Goal: Task Accomplishment & Management: Manage account settings

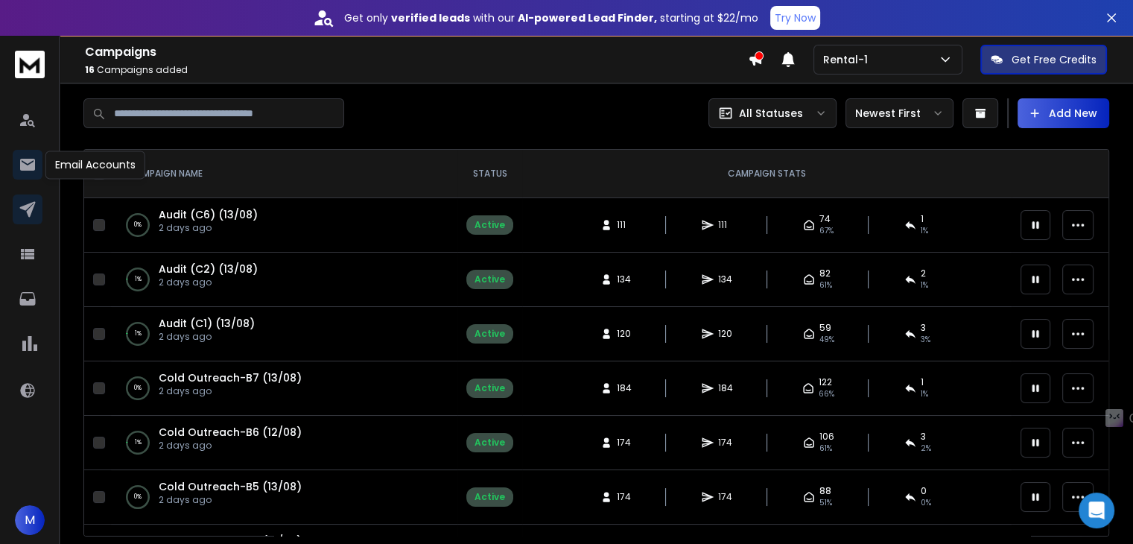
click at [31, 156] on icon at bounding box center [28, 165] width 18 height 18
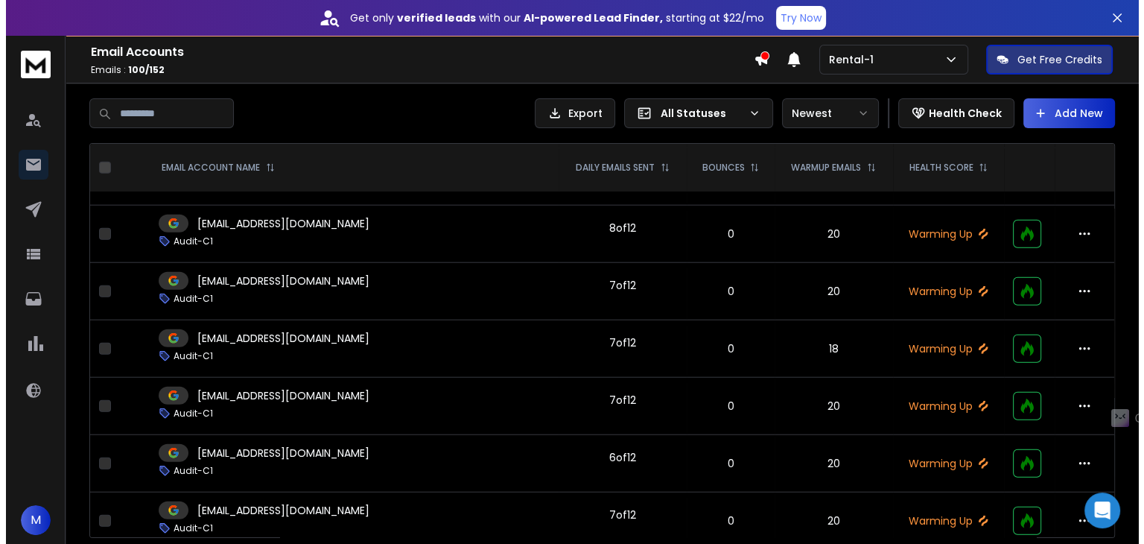
scroll to position [3742, 0]
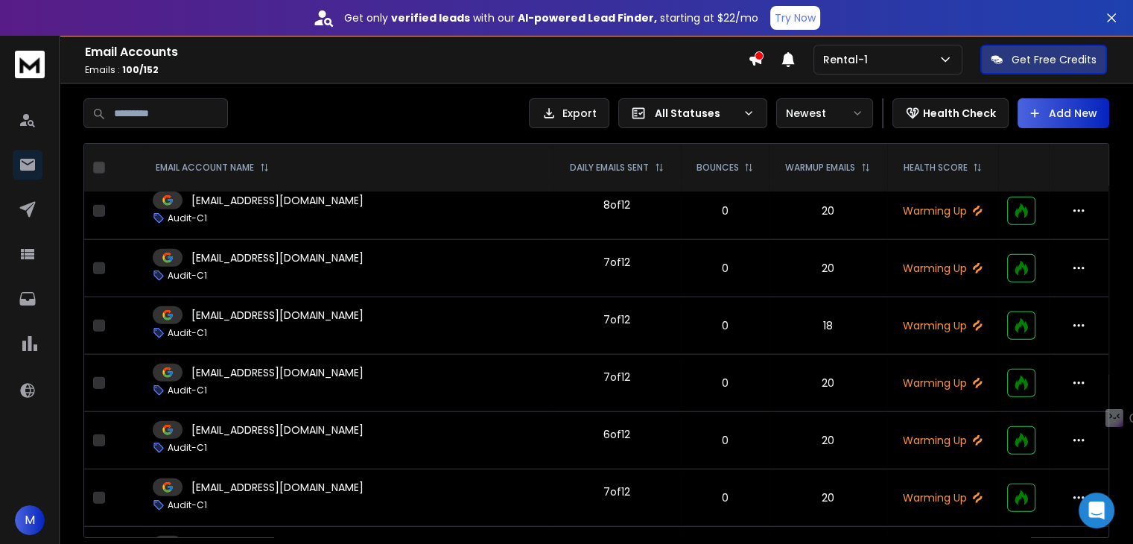
click at [693, 114] on p "All Statuses" at bounding box center [696, 113] width 82 height 15
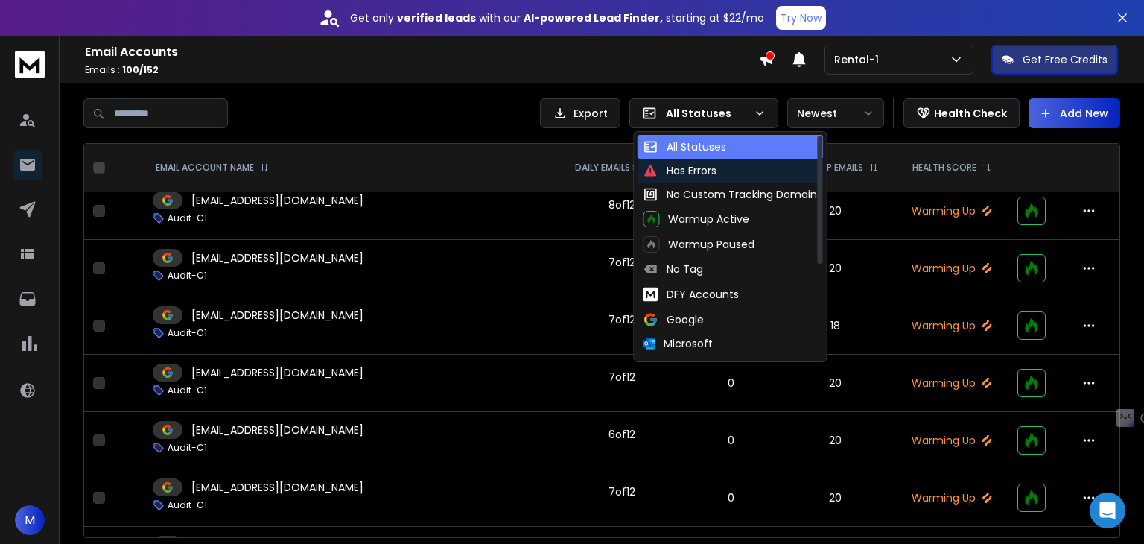
click at [676, 171] on div "Has Errors" at bounding box center [680, 170] width 74 height 15
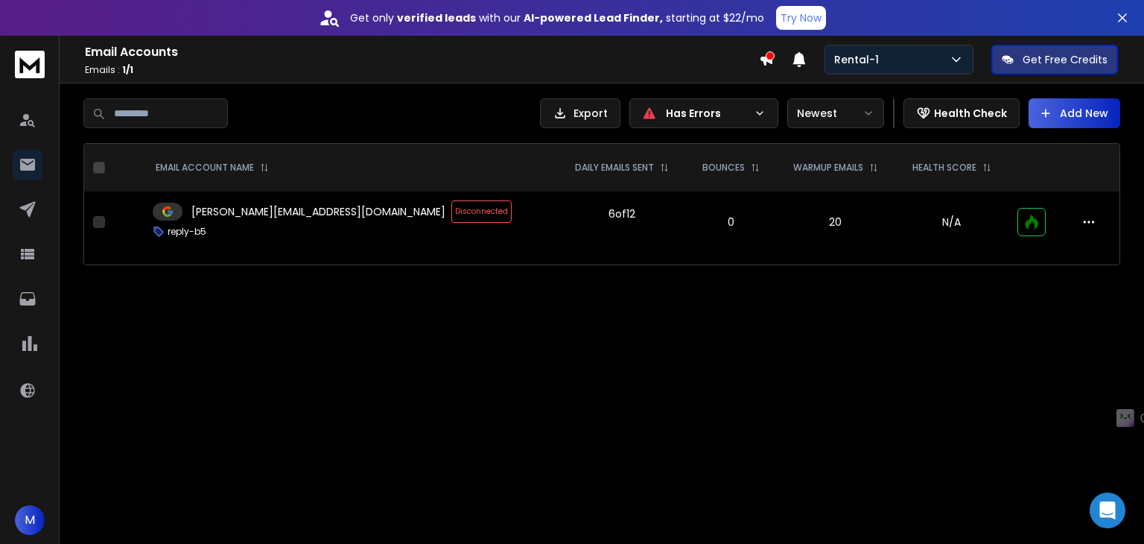
click at [882, 67] on button "Rental-1" at bounding box center [899, 60] width 149 height 30
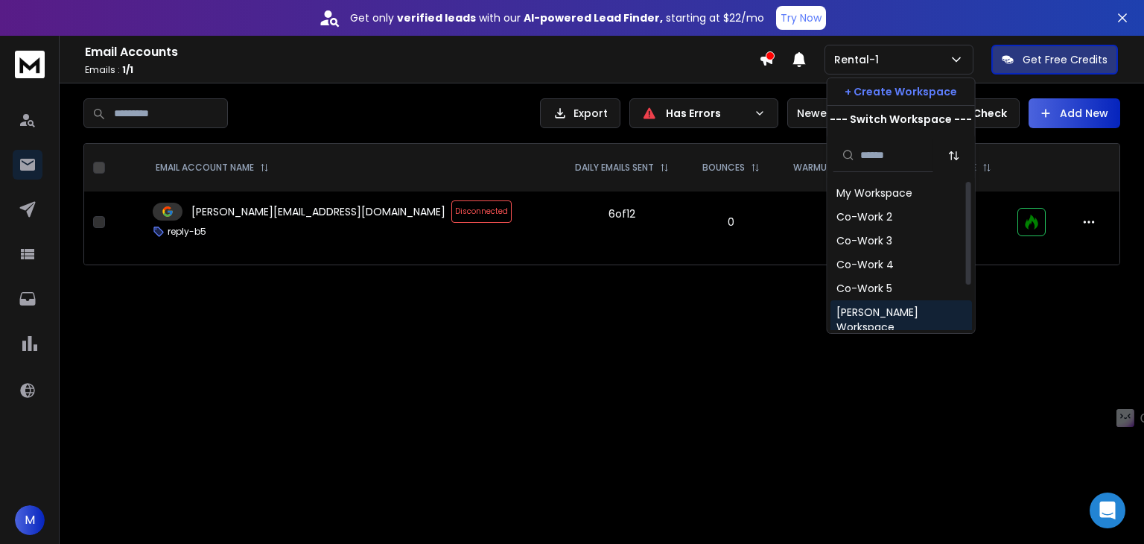
click at [892, 305] on div "[PERSON_NAME] Workspace" at bounding box center [901, 320] width 130 height 30
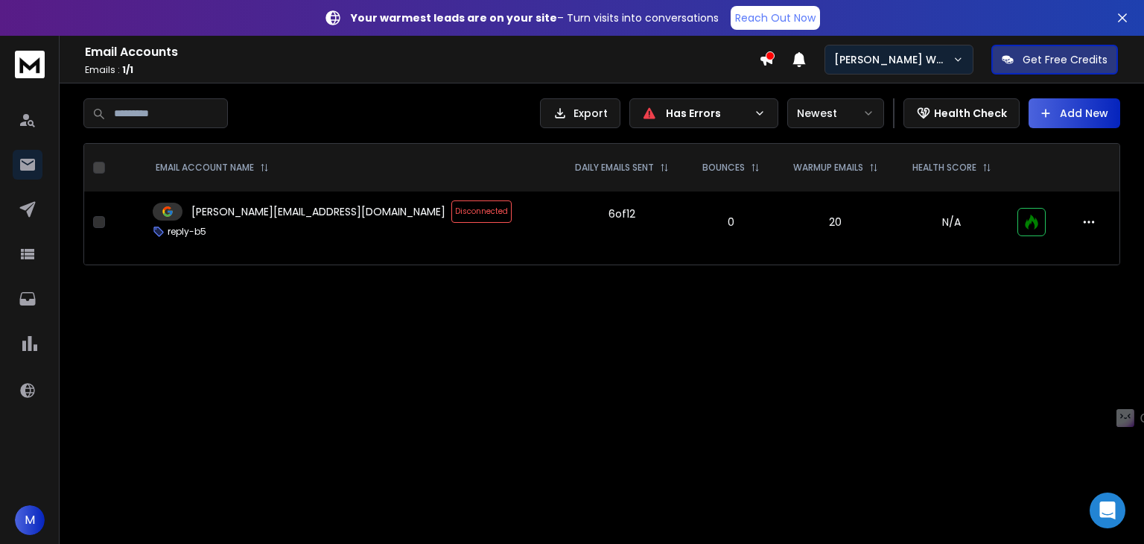
click at [897, 72] on button "[PERSON_NAME] Workspace" at bounding box center [899, 60] width 149 height 30
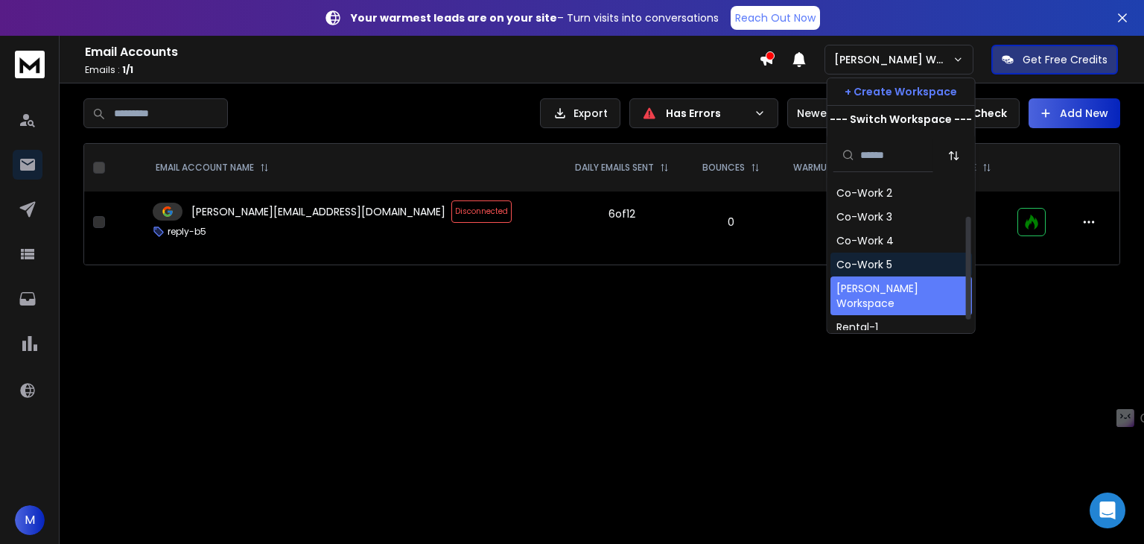
scroll to position [66, 0]
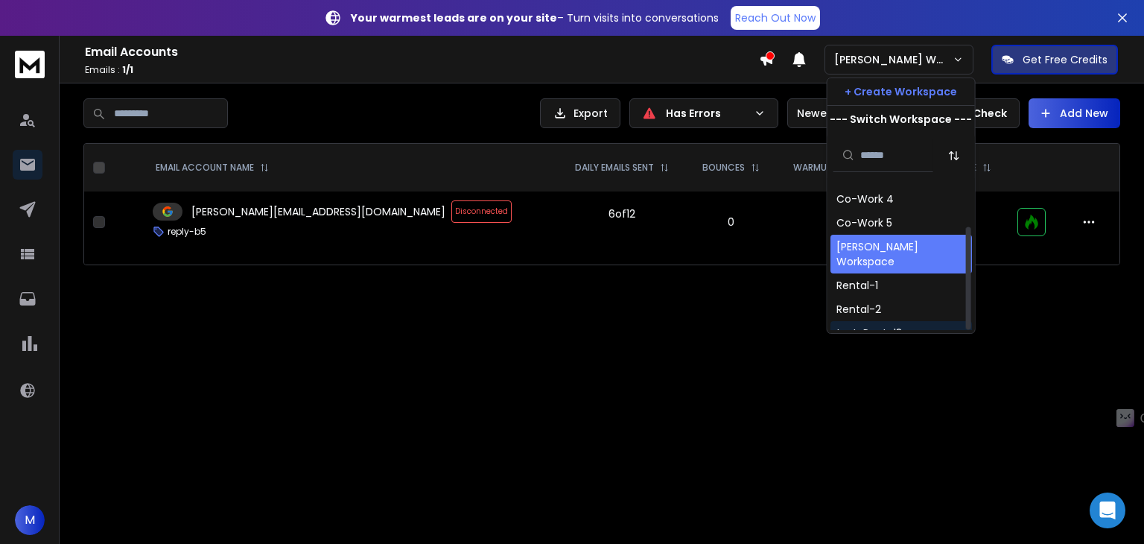
click at [879, 326] on div "test-Rental3" at bounding box center [869, 333] width 66 height 15
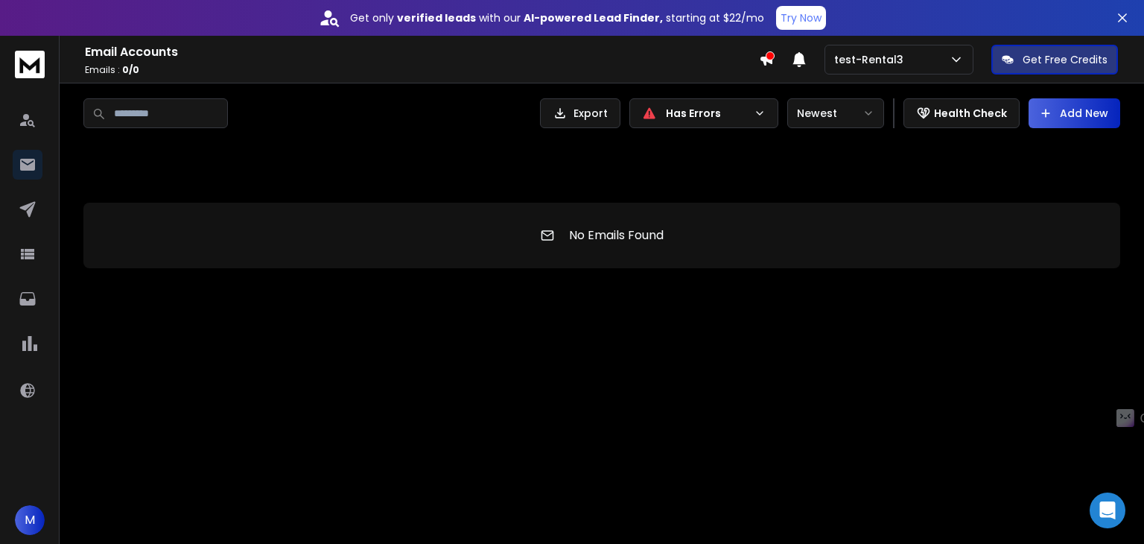
click at [697, 115] on p "Has Errors" at bounding box center [707, 113] width 82 height 15
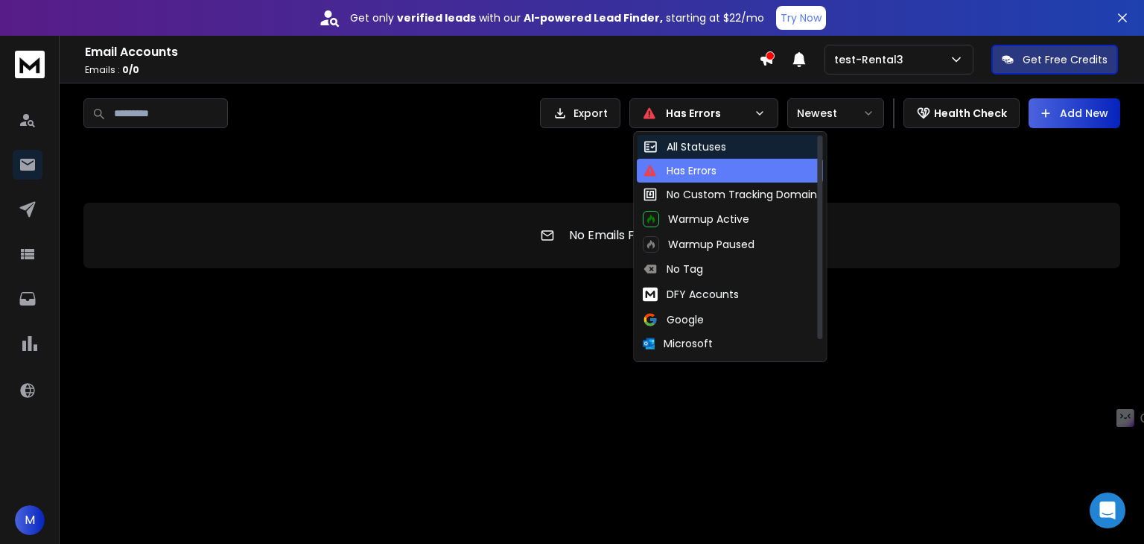
click at [686, 147] on div "All Statuses" at bounding box center [684, 146] width 83 height 15
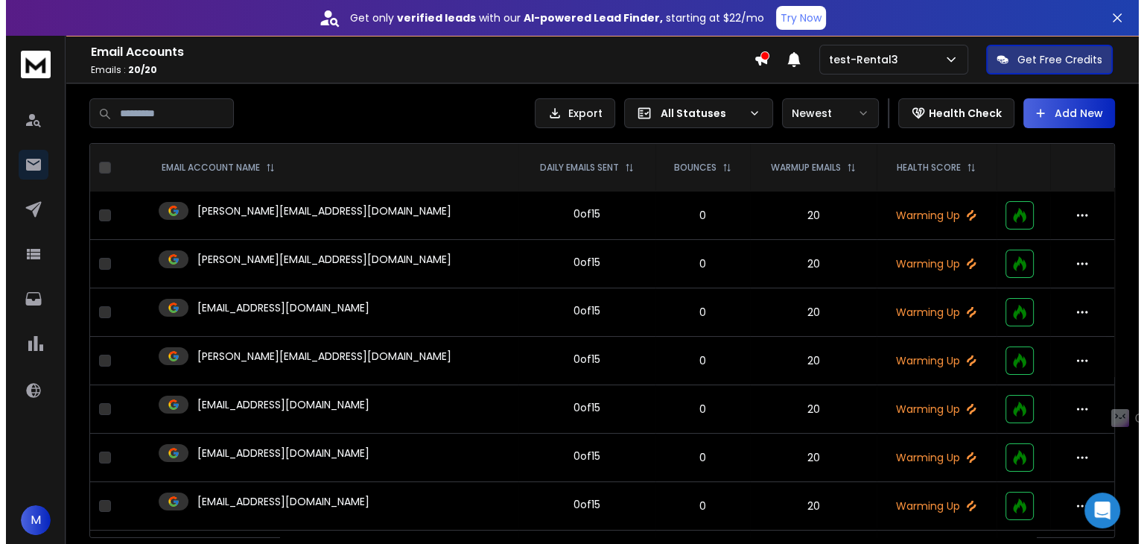
scroll to position [110, 0]
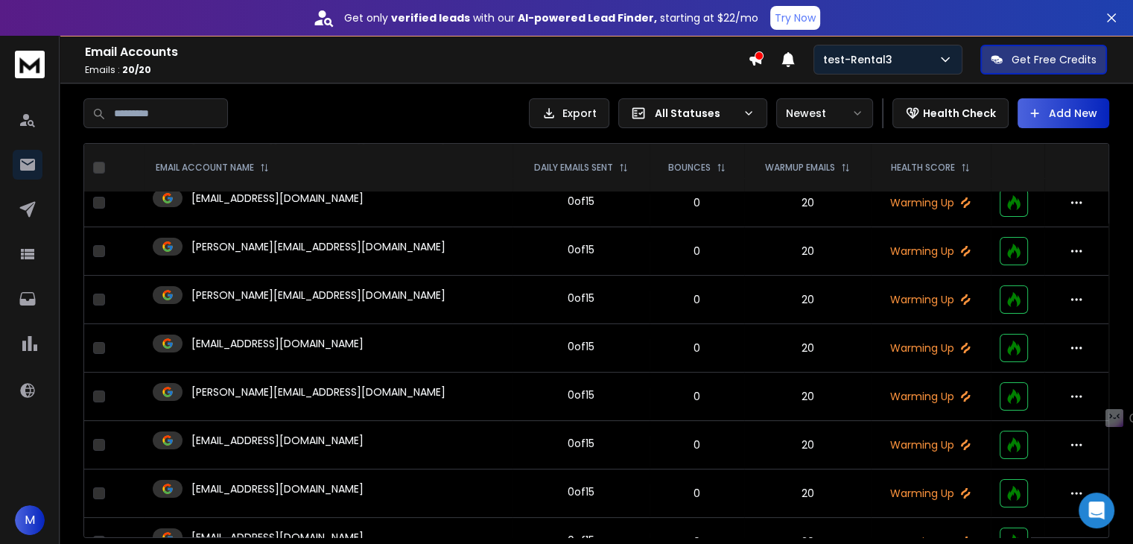
click at [857, 54] on p "test-Rental3" at bounding box center [860, 59] width 75 height 15
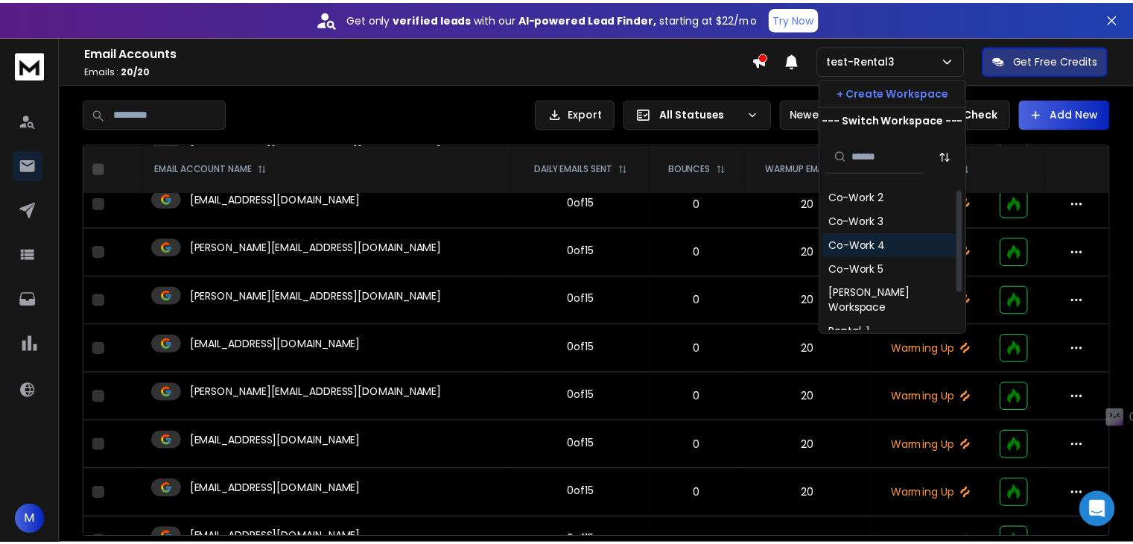
scroll to position [66, 0]
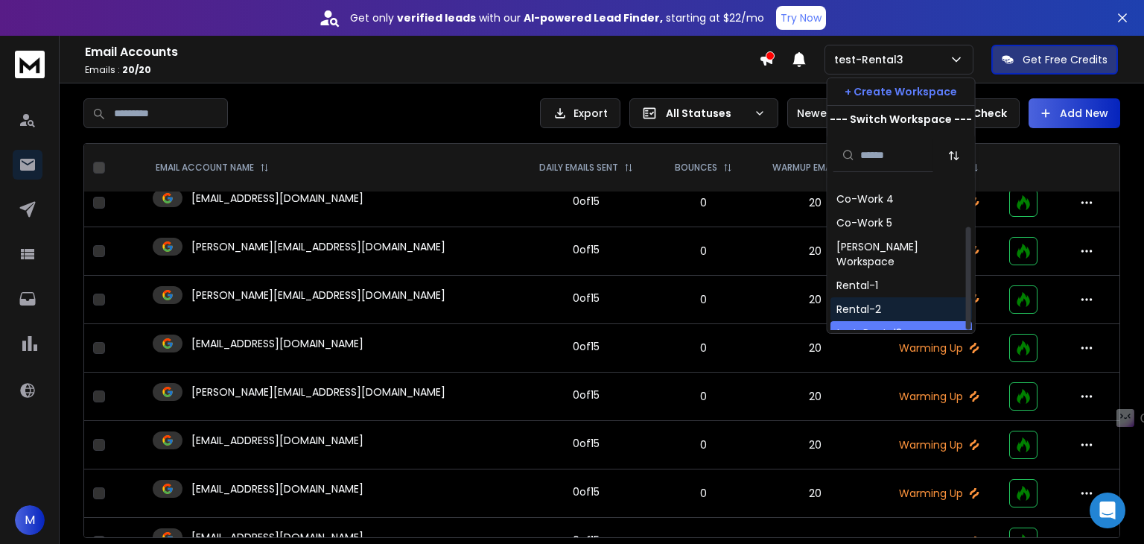
click at [889, 297] on div "Rental-2" at bounding box center [902, 309] width 142 height 24
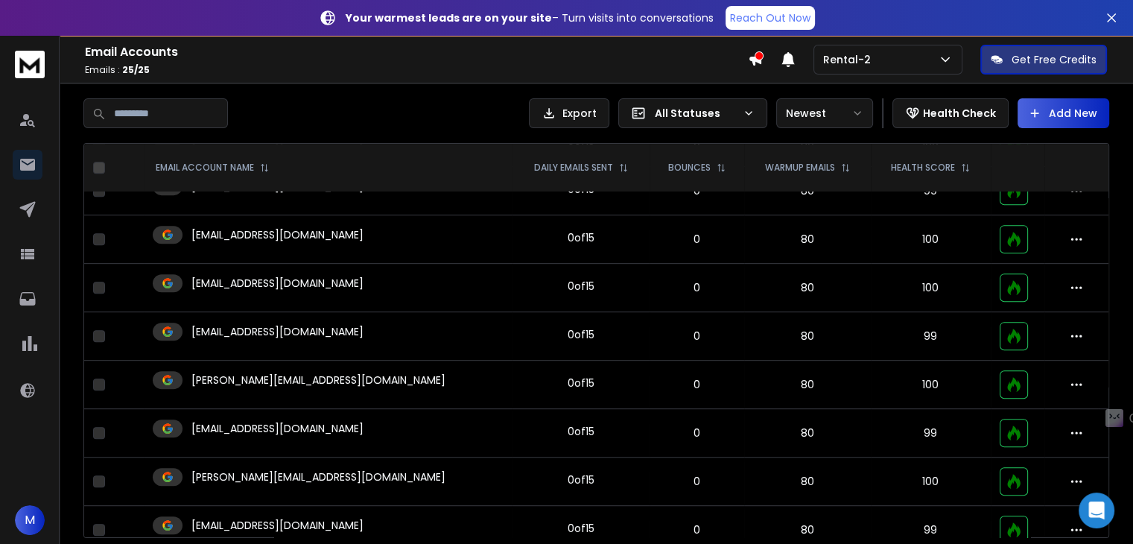
scroll to position [873, 0]
